Goal: Task Accomplishment & Management: Manage account settings

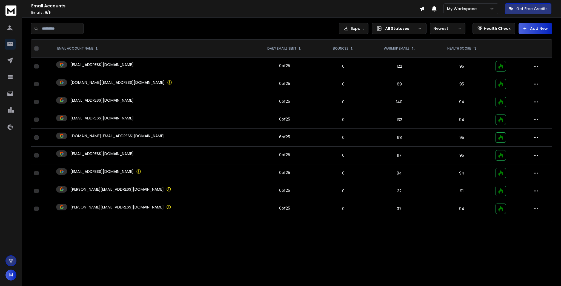
click at [110, 84] on p "[DOMAIN_NAME][EMAIL_ADDRESS][DOMAIN_NAME]" at bounding box center [117, 82] width 94 height 5
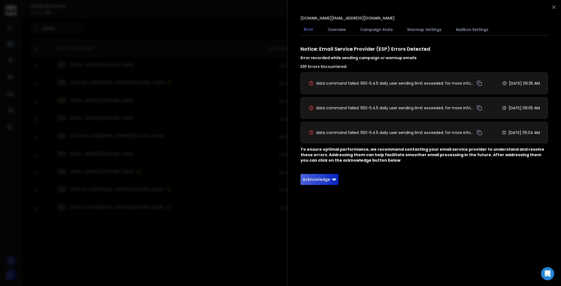
click at [321, 179] on button "Acknowledge" at bounding box center [320, 179] width 38 height 11
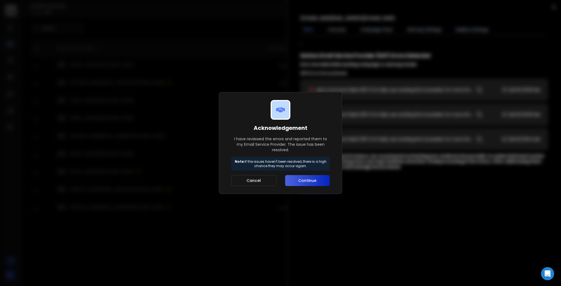
click at [311, 183] on button "Continue" at bounding box center [307, 180] width 45 height 11
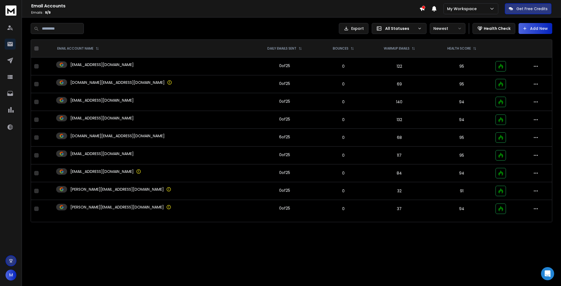
click at [108, 169] on p "[EMAIL_ADDRESS][DOMAIN_NAME]" at bounding box center [101, 171] width 63 height 5
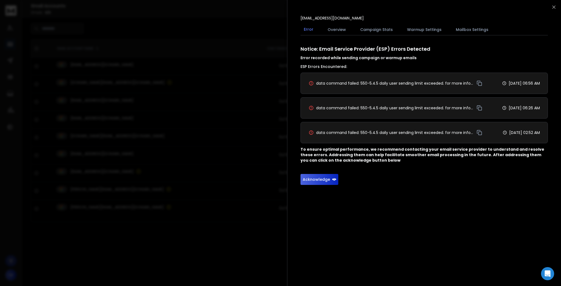
click at [325, 179] on button "Acknowledge" at bounding box center [320, 179] width 38 height 11
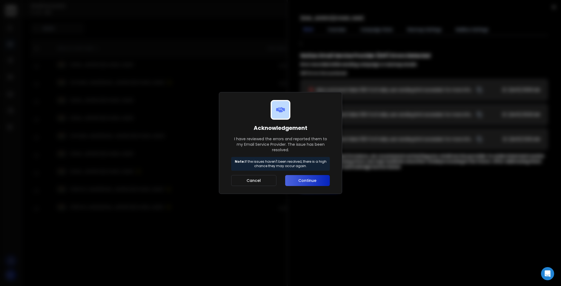
click at [313, 182] on button "Continue" at bounding box center [307, 180] width 45 height 11
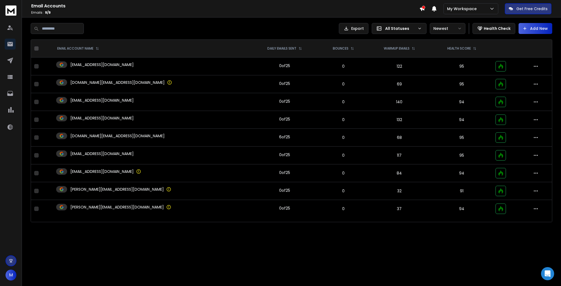
click at [115, 169] on p "[EMAIL_ADDRESS][DOMAIN_NAME]" at bounding box center [101, 171] width 63 height 5
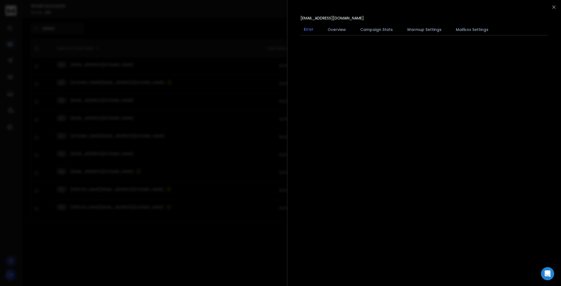
click at [339, 27] on button "Overview" at bounding box center [337, 30] width 25 height 12
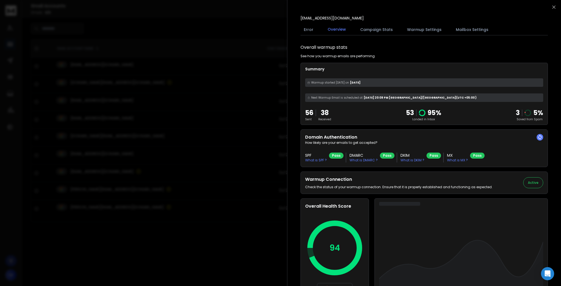
click at [307, 29] on button "Error" at bounding box center [309, 30] width 16 height 12
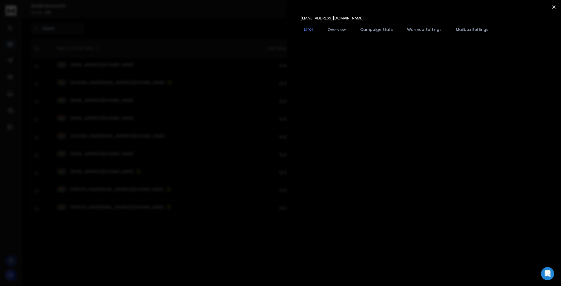
click at [552, 8] on icon "button" at bounding box center [554, 6] width 5 height 5
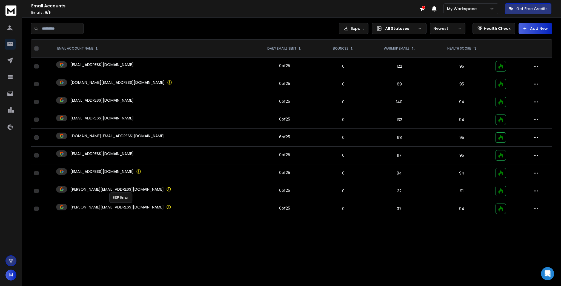
click at [116, 206] on p "[PERSON_NAME][EMAIL_ADDRESS][DOMAIN_NAME]" at bounding box center [116, 207] width 93 height 5
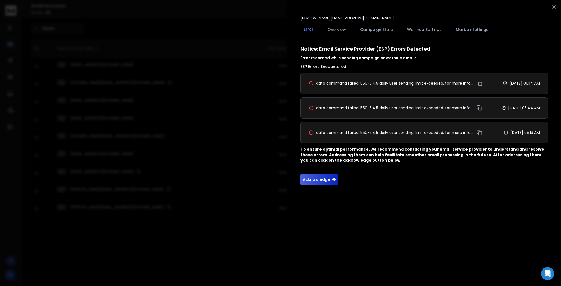
click at [316, 177] on button "Acknowledge" at bounding box center [320, 179] width 38 height 11
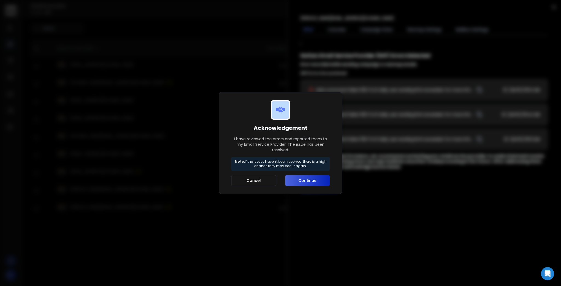
click at [320, 178] on button "Continue" at bounding box center [307, 180] width 45 height 11
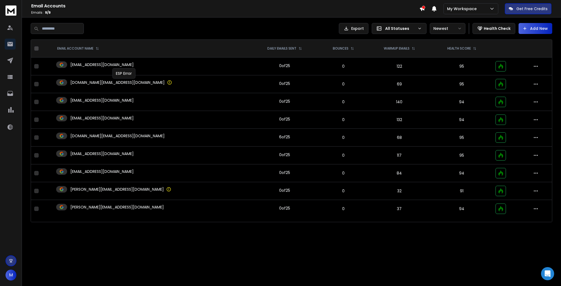
click at [167, 83] on icon at bounding box center [169, 82] width 5 height 5
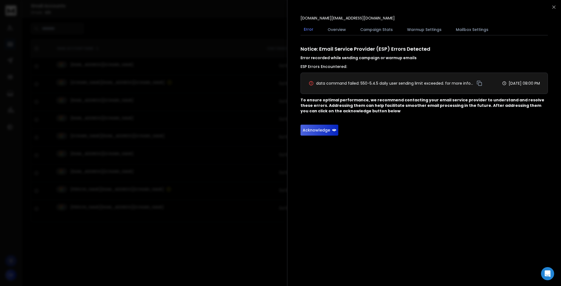
click at [189, 68] on div at bounding box center [280, 143] width 561 height 286
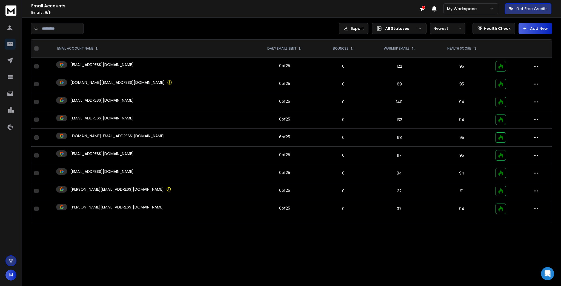
click at [114, 82] on p "[DOMAIN_NAME][EMAIL_ADDRESS][DOMAIN_NAME]" at bounding box center [117, 82] width 94 height 5
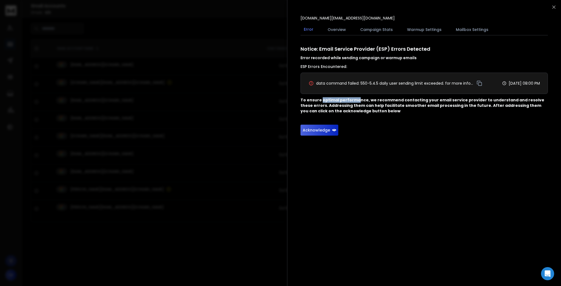
drag, startPoint x: 321, startPoint y: 102, endPoint x: 363, endPoint y: 102, distance: 41.9
click at [358, 102] on p "To ensure optimal performance, we recommend contacting your email service provi…" at bounding box center [425, 105] width 248 height 16
drag, startPoint x: 377, startPoint y: 101, endPoint x: 487, endPoint y: 101, distance: 109.7
click at [487, 101] on p "To ensure optimal performance, we recommend contacting your email service provi…" at bounding box center [425, 105] width 248 height 16
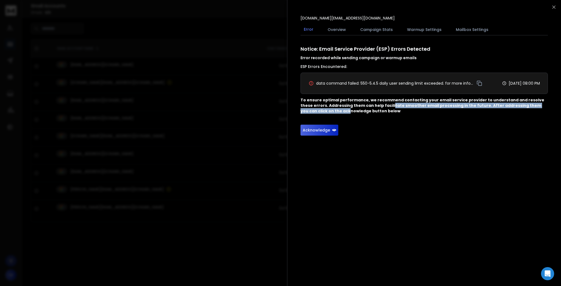
drag, startPoint x: 314, startPoint y: 109, endPoint x: 378, endPoint y: 104, distance: 63.8
click at [376, 105] on p "To ensure optimal performance, we recommend contacting your email service provi…" at bounding box center [425, 105] width 248 height 16
click at [392, 104] on p "To ensure optimal performance, we recommend contacting your email service provi…" at bounding box center [425, 105] width 248 height 16
drag, startPoint x: 392, startPoint y: 104, endPoint x: 455, endPoint y: 104, distance: 63.1
click at [455, 104] on p "To ensure optimal performance, we recommend contacting your email service provi…" at bounding box center [425, 105] width 248 height 16
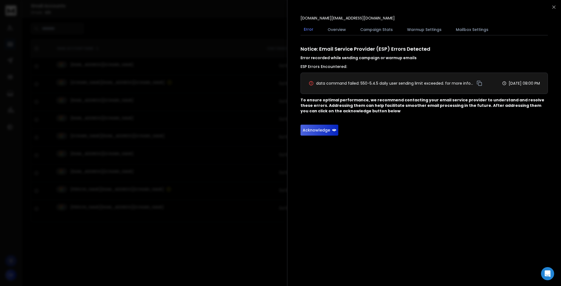
click at [342, 111] on p "To ensure optimal performance, we recommend contacting your email service provi…" at bounding box center [425, 105] width 248 height 16
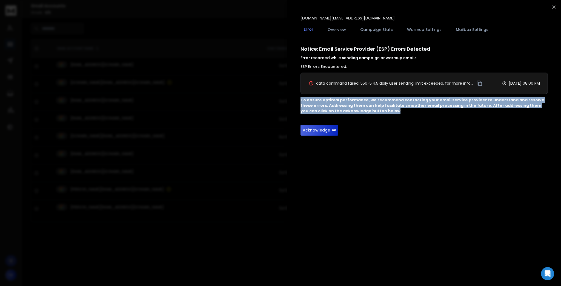
drag, startPoint x: 367, startPoint y: 111, endPoint x: 300, endPoint y: 97, distance: 68.2
click at [301, 97] on div "Notice: Email Service Provider (ESP) Errors Detected Error recorded while sendi…" at bounding box center [425, 79] width 248 height 69
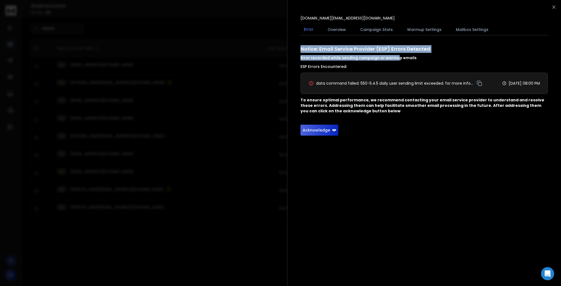
drag, startPoint x: 301, startPoint y: 45, endPoint x: 398, endPoint y: 57, distance: 97.8
click at [398, 57] on div "m.tech@mtechbsca.com Error Overview Campaign Stats Warmup Settings Mailbox Sett…" at bounding box center [424, 76] width 261 height 138
